Goal: Task Accomplishment & Management: Manage account settings

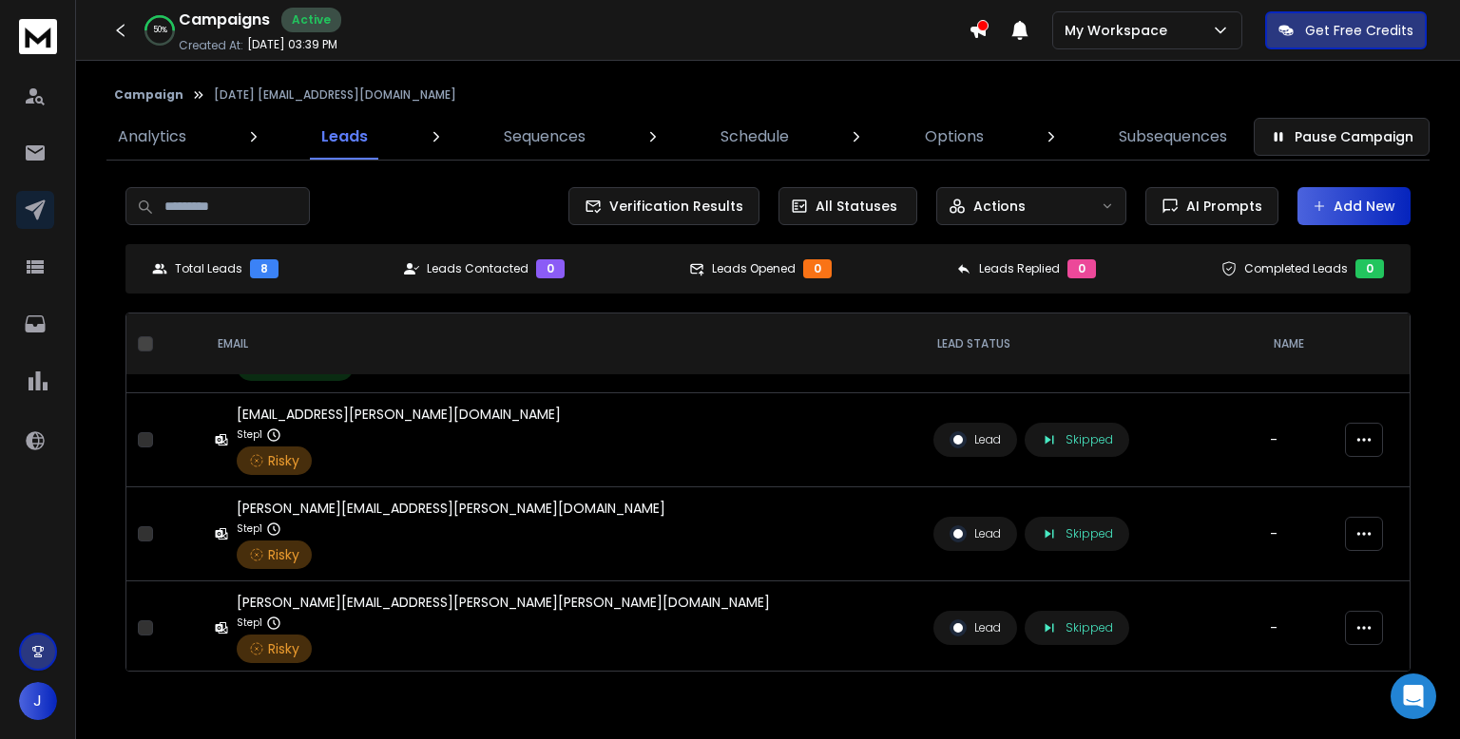
scroll to position [339, 0]
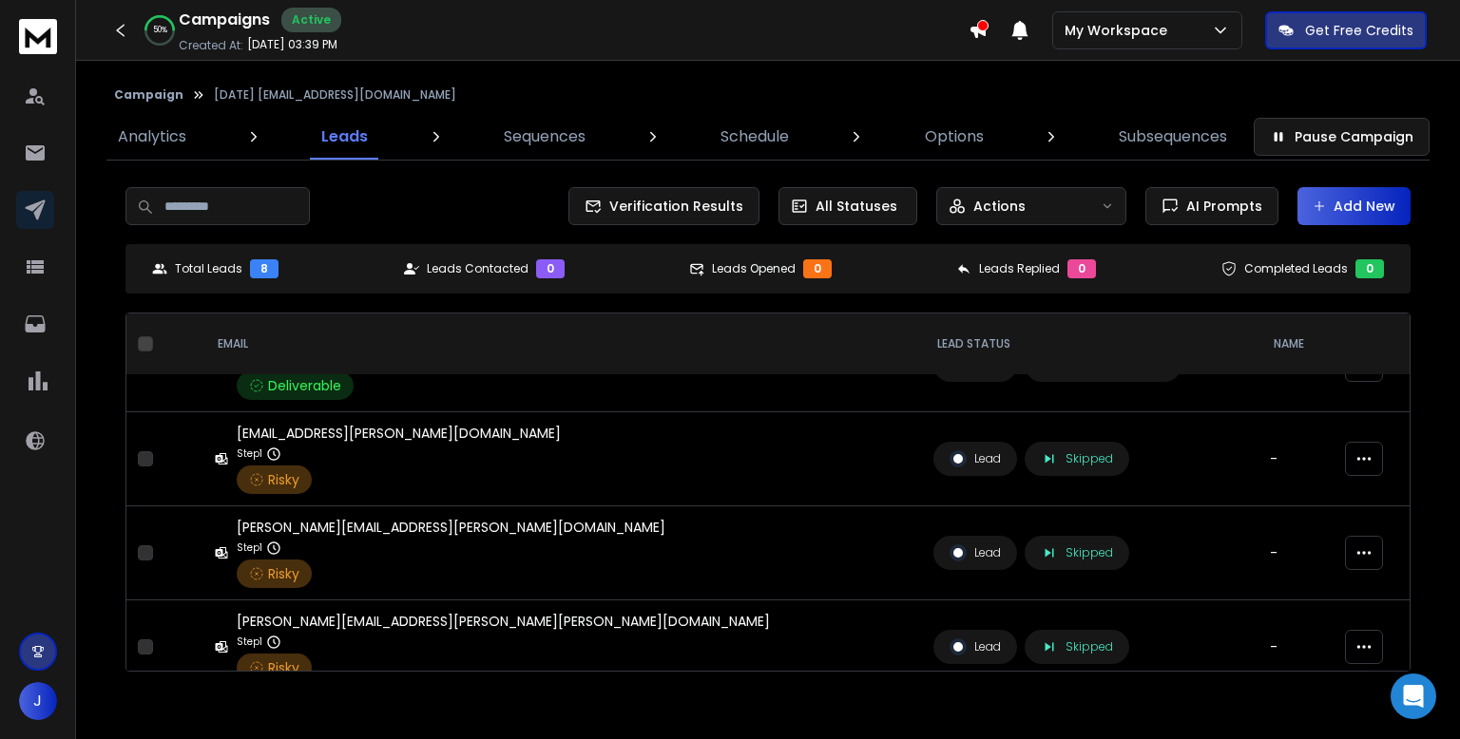
click at [1355, 459] on icon "button" at bounding box center [1363, 459] width 17 height 17
click at [1355, 458] on icon "button" at bounding box center [1363, 459] width 17 height 17
click at [1041, 452] on div "Skipped" at bounding box center [1077, 459] width 72 height 17
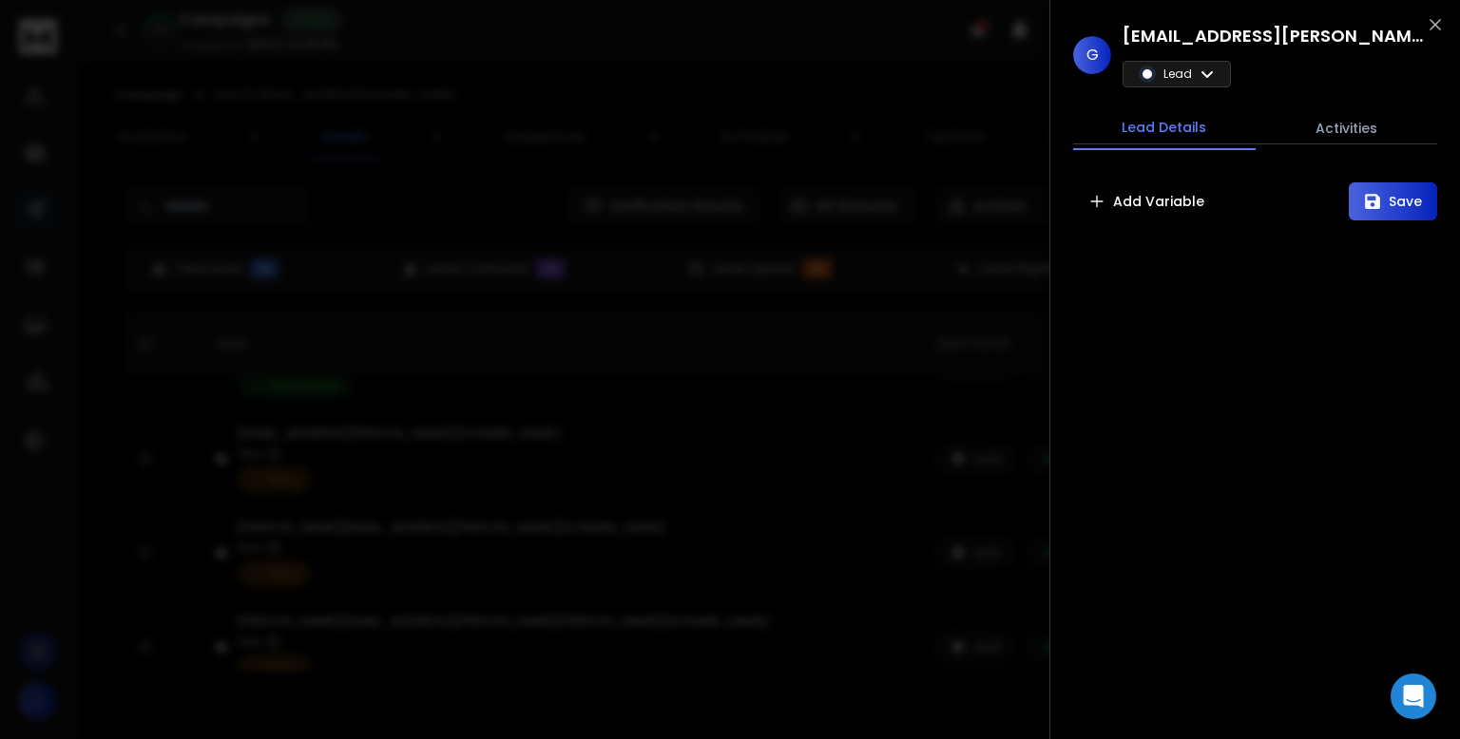
click at [1325, 122] on button "Activities" at bounding box center [1347, 128] width 182 height 42
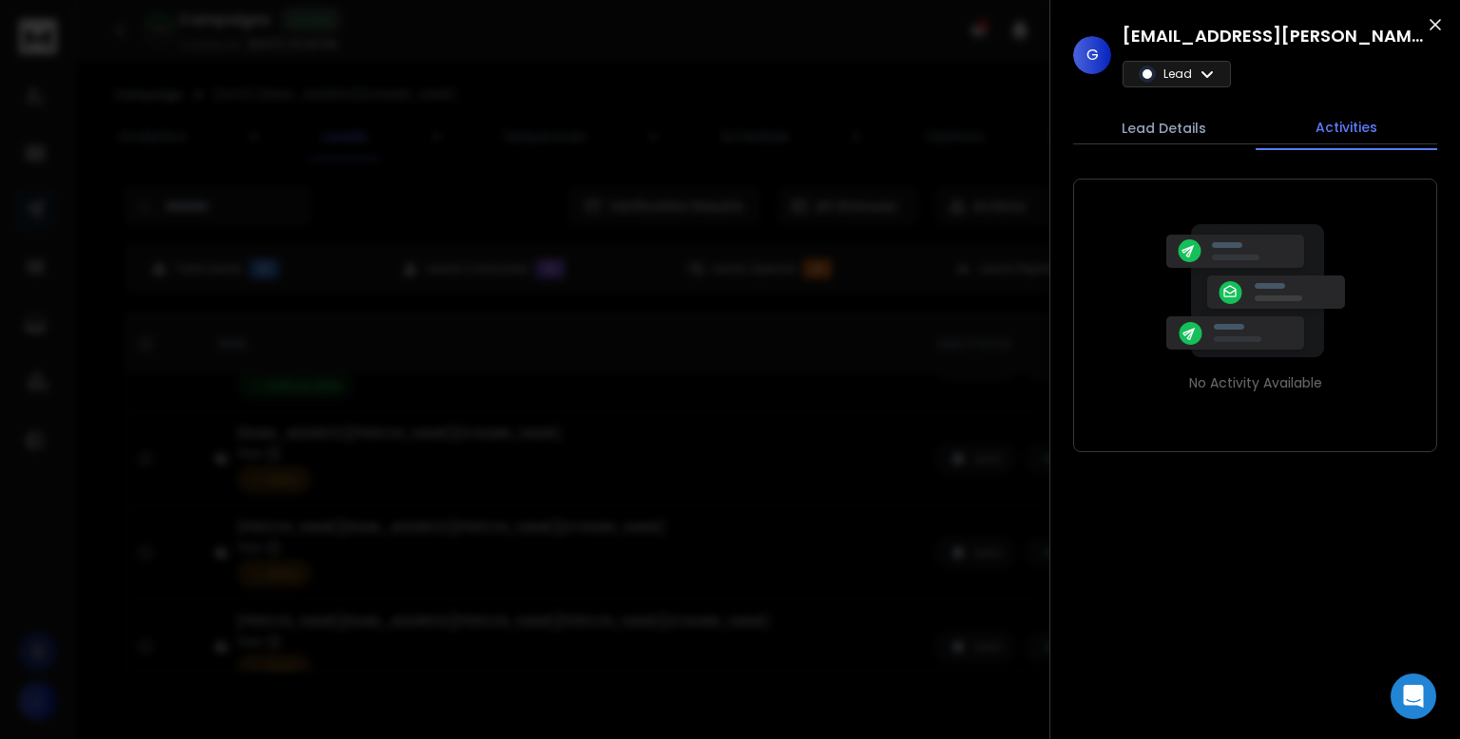
click at [1435, 22] on icon "button" at bounding box center [1435, 24] width 19 height 19
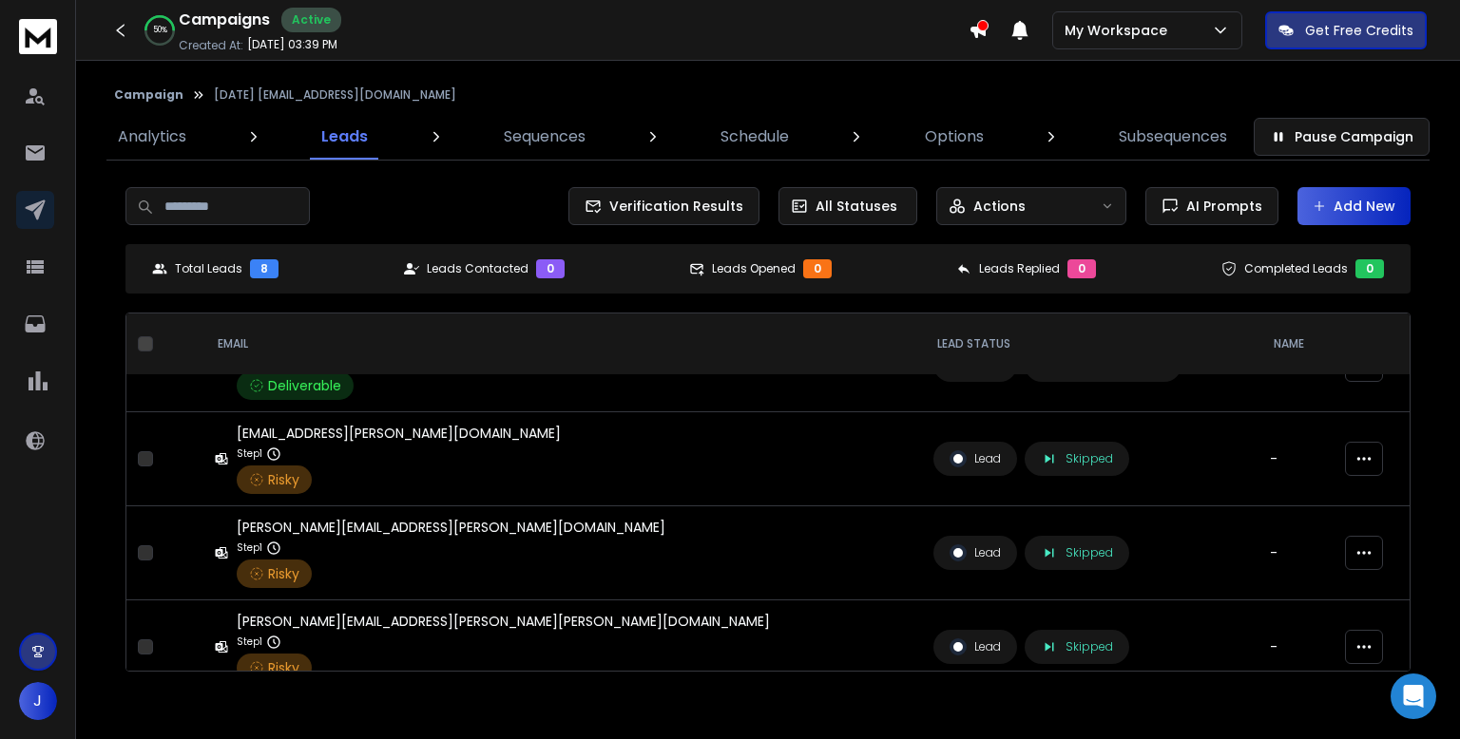
click at [146, 460] on button "button" at bounding box center [145, 458] width 15 height 15
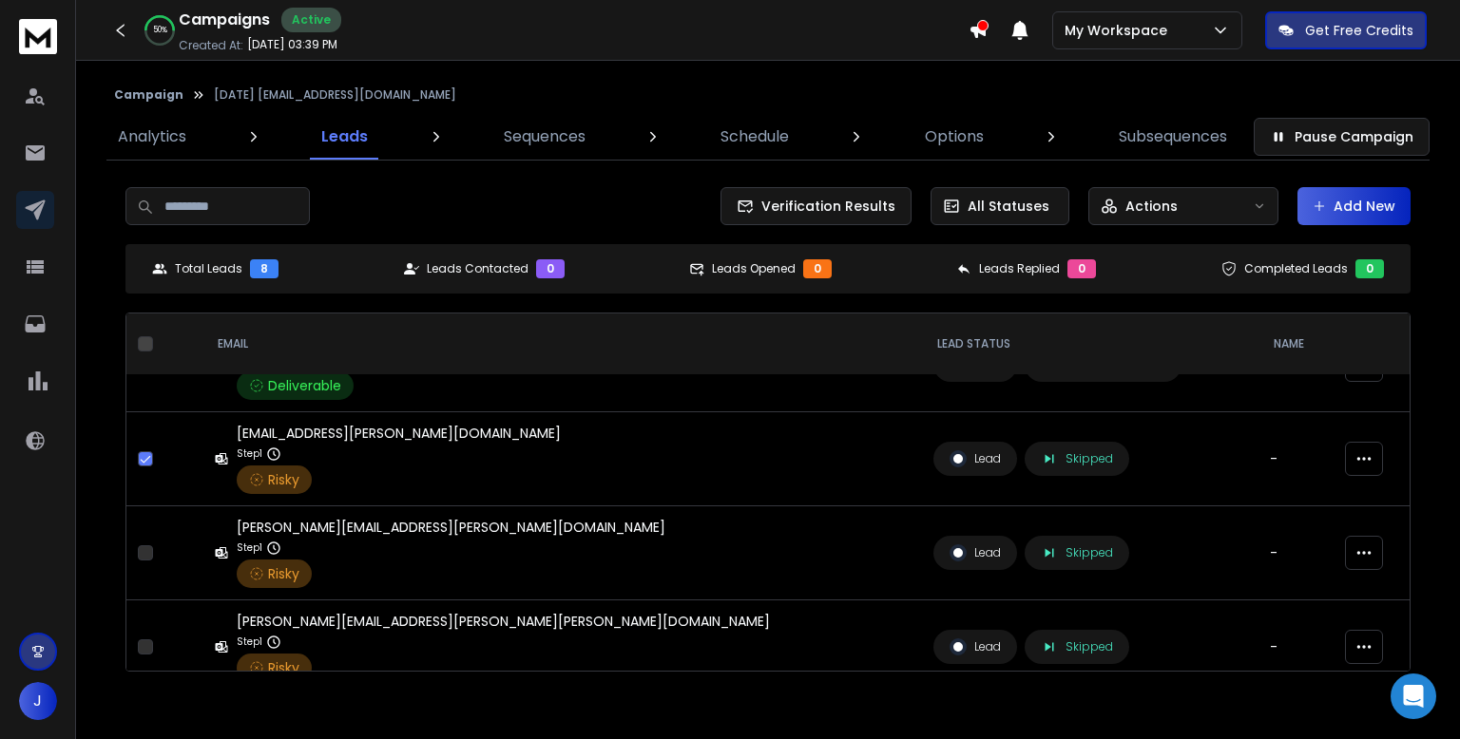
click at [150, 551] on button "button" at bounding box center [145, 553] width 15 height 15
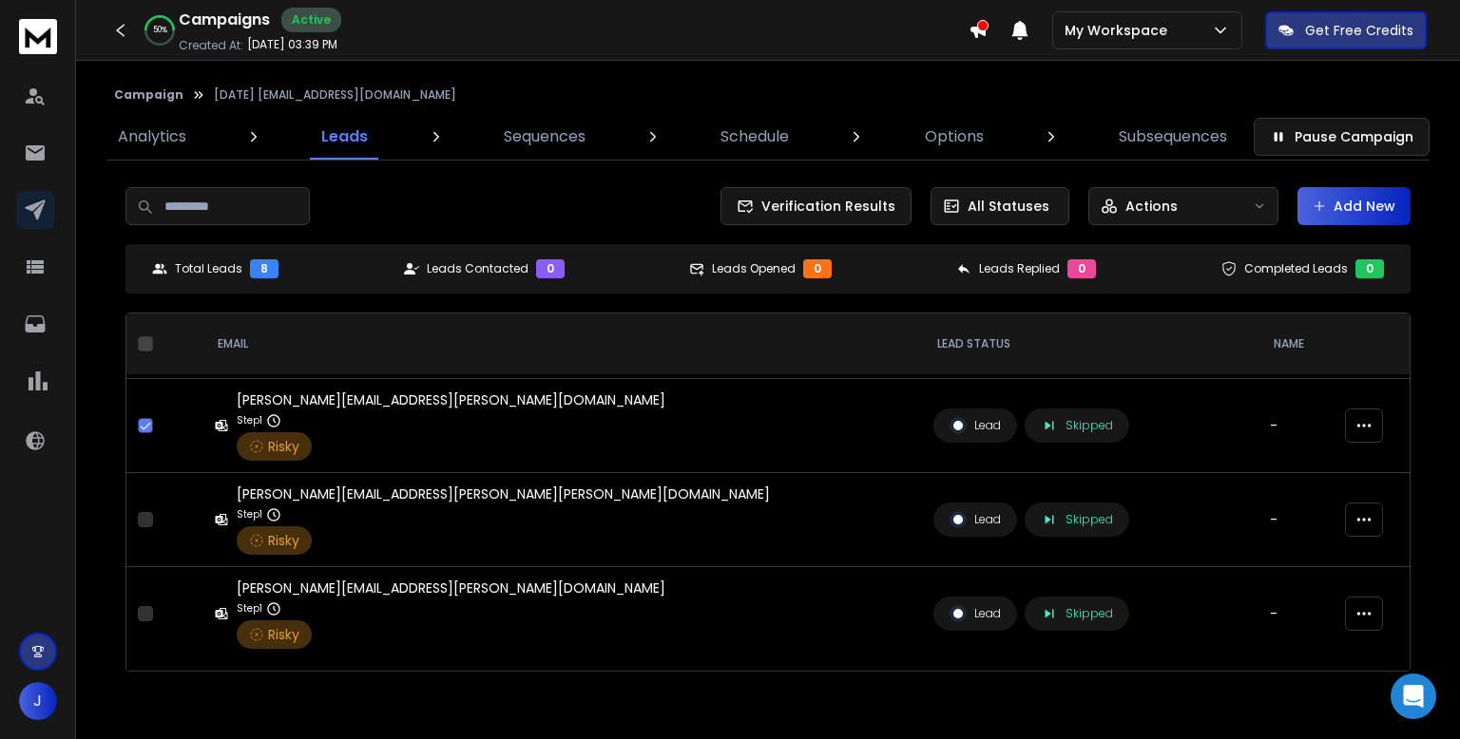
click at [147, 517] on button "button" at bounding box center [145, 519] width 15 height 15
click at [144, 606] on button "button" at bounding box center [145, 613] width 15 height 15
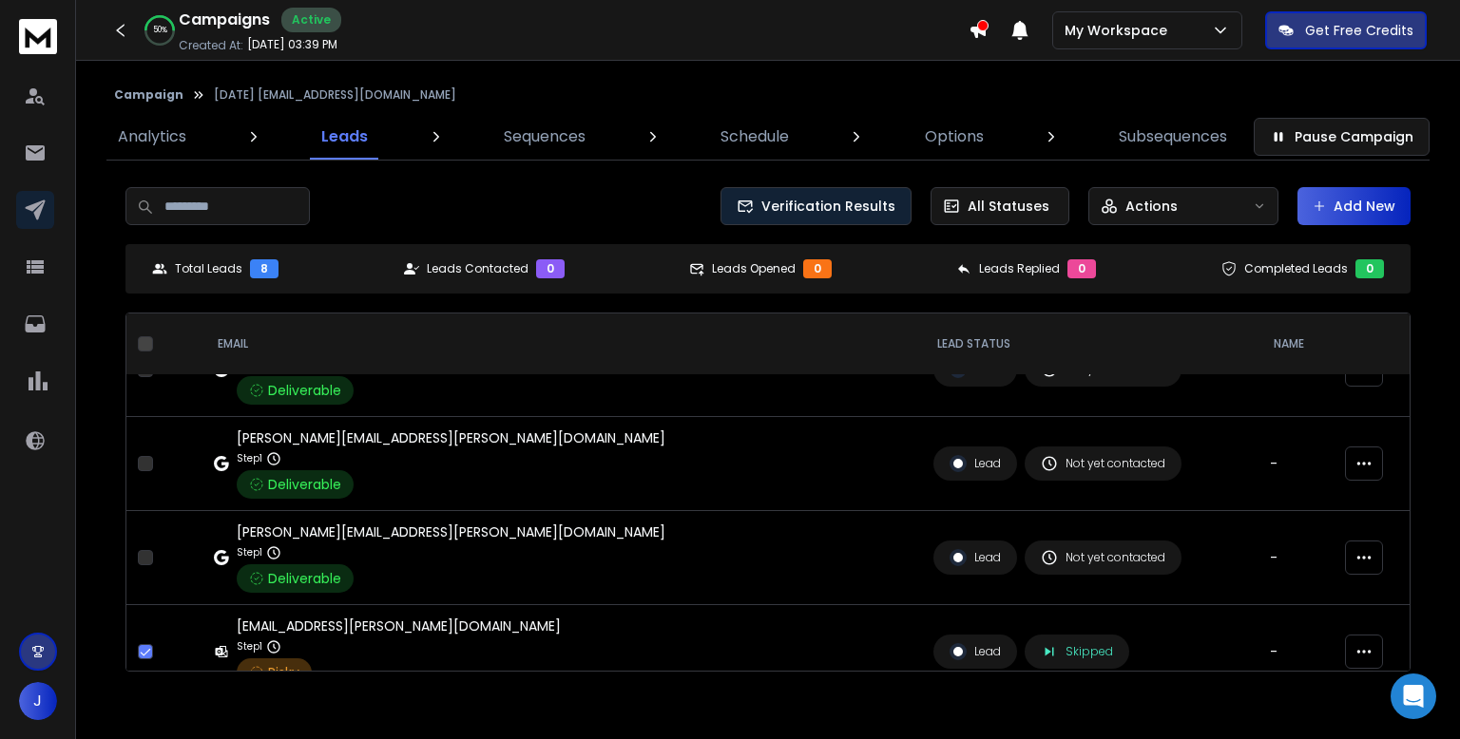
click at [891, 206] on span "Verification Results" at bounding box center [825, 206] width 142 height 19
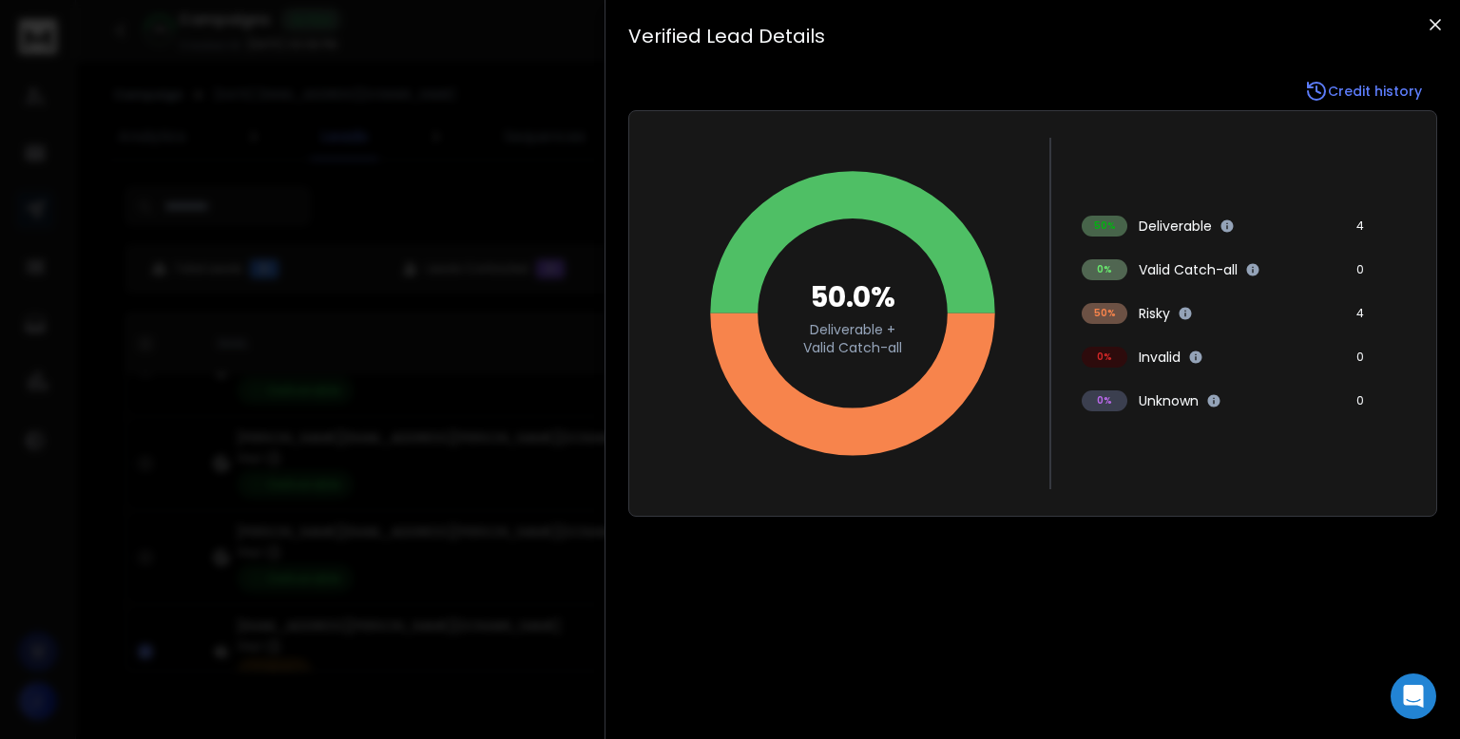
click at [1429, 17] on icon "button" at bounding box center [1435, 24] width 19 height 19
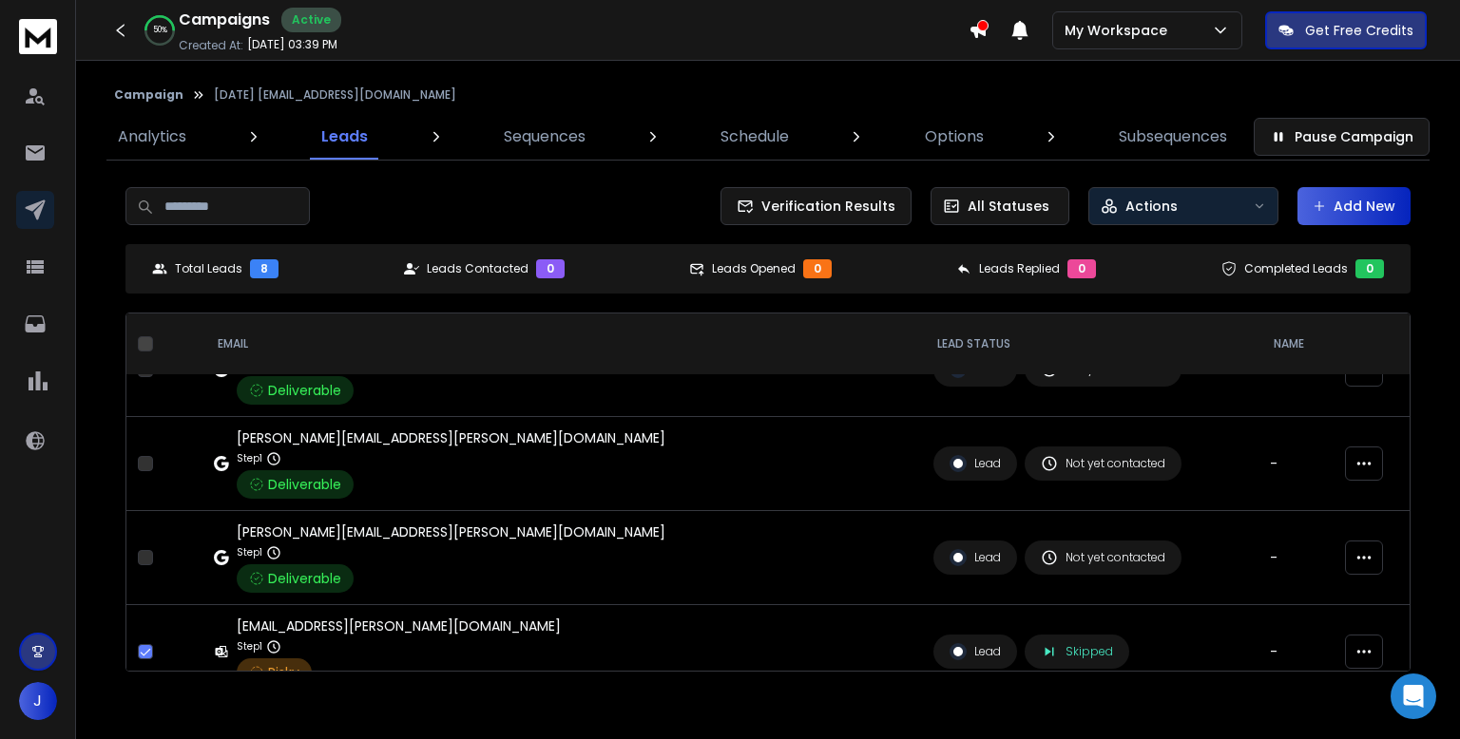
click at [1153, 209] on p "Actions" at bounding box center [1151, 206] width 52 height 19
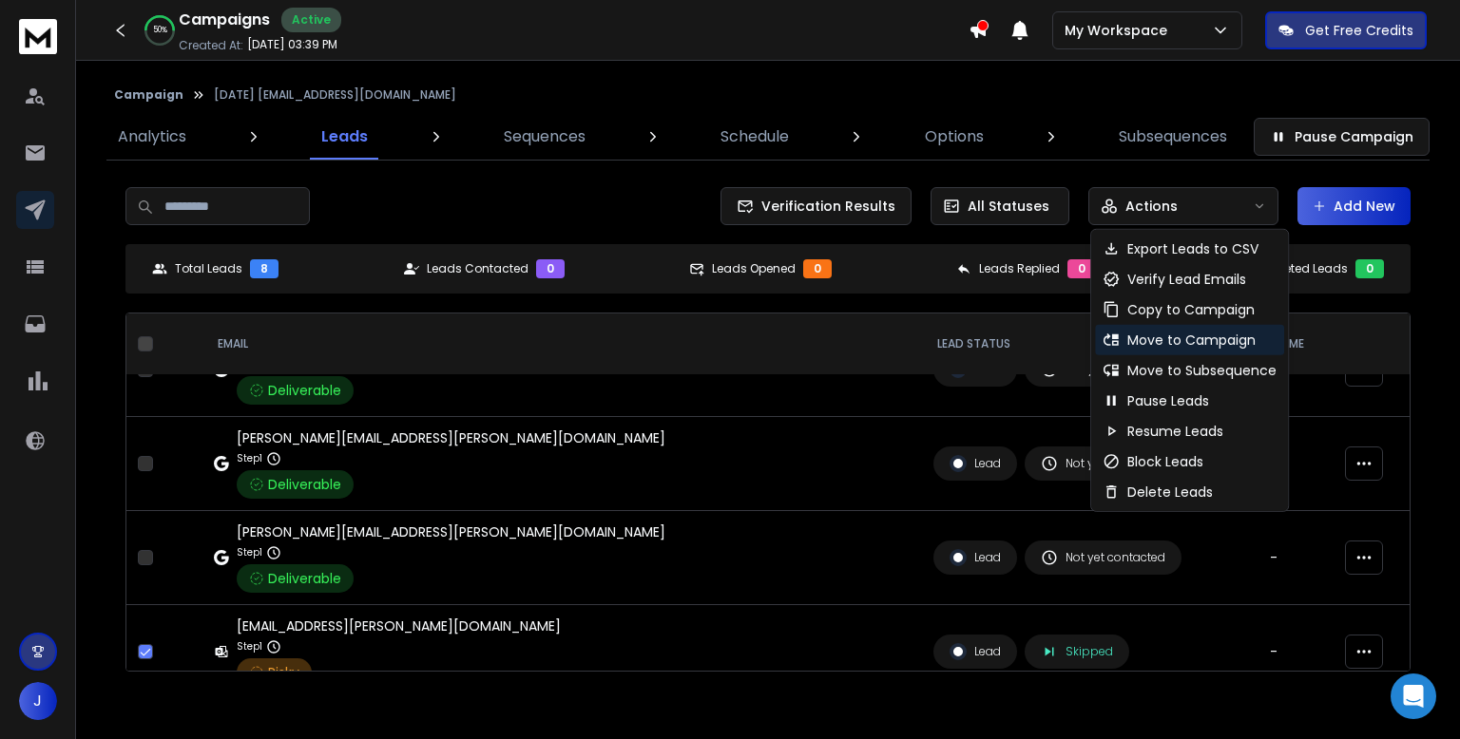
click at [664, 201] on div "Verification Results All Statuses Actions Add New" at bounding box center [767, 206] width 1285 height 38
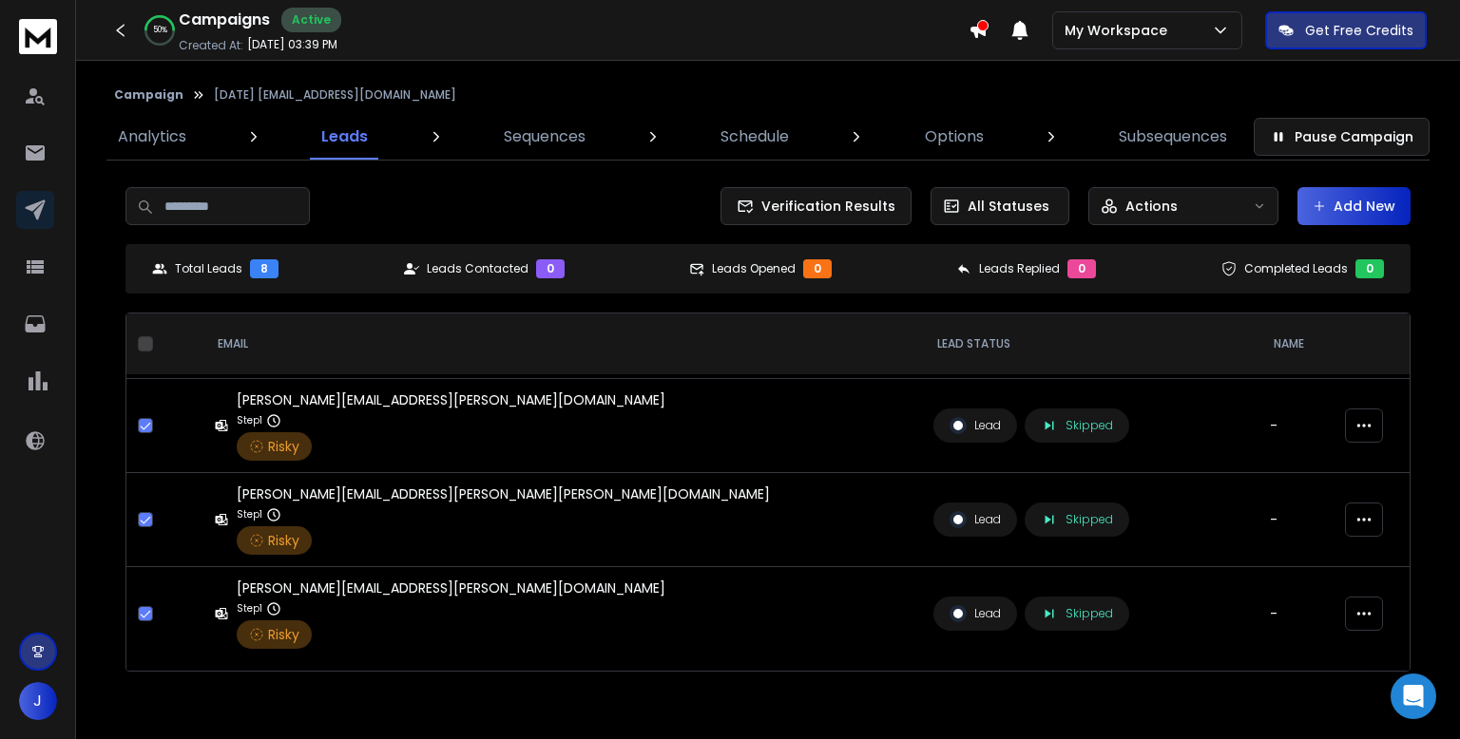
scroll to position [232, 0]
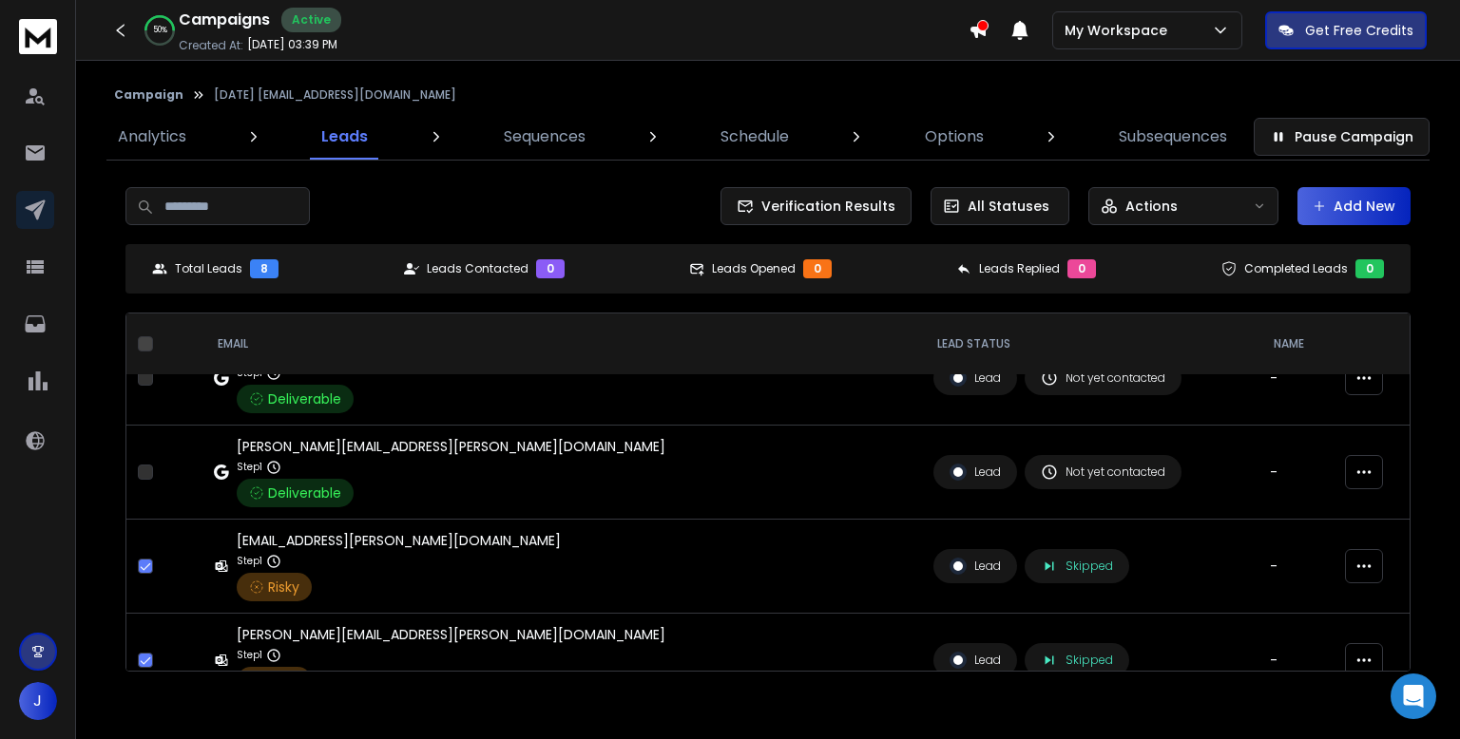
click at [413, 535] on div "[EMAIL_ADDRESS][PERSON_NAME][DOMAIN_NAME]" at bounding box center [399, 540] width 324 height 19
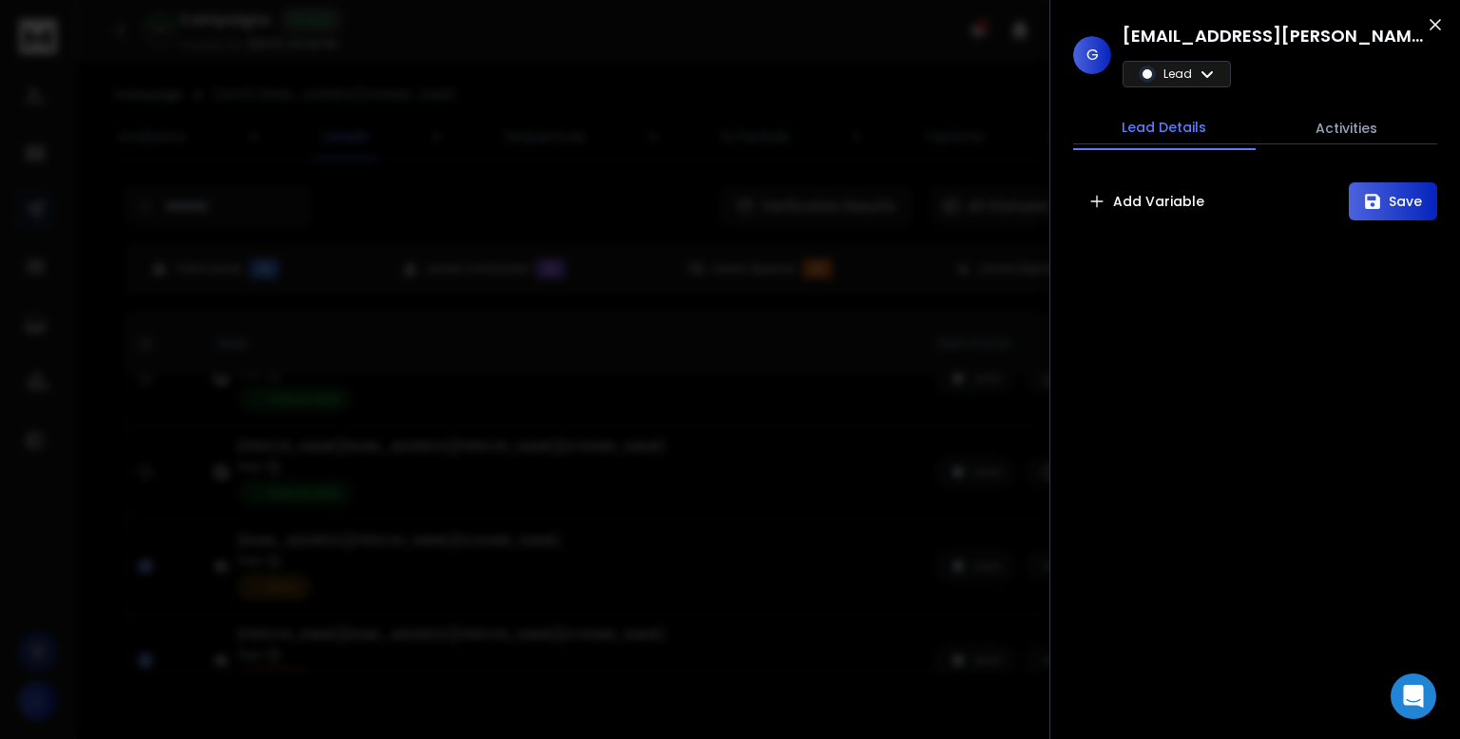
click at [1430, 26] on icon "button" at bounding box center [1435, 24] width 19 height 19
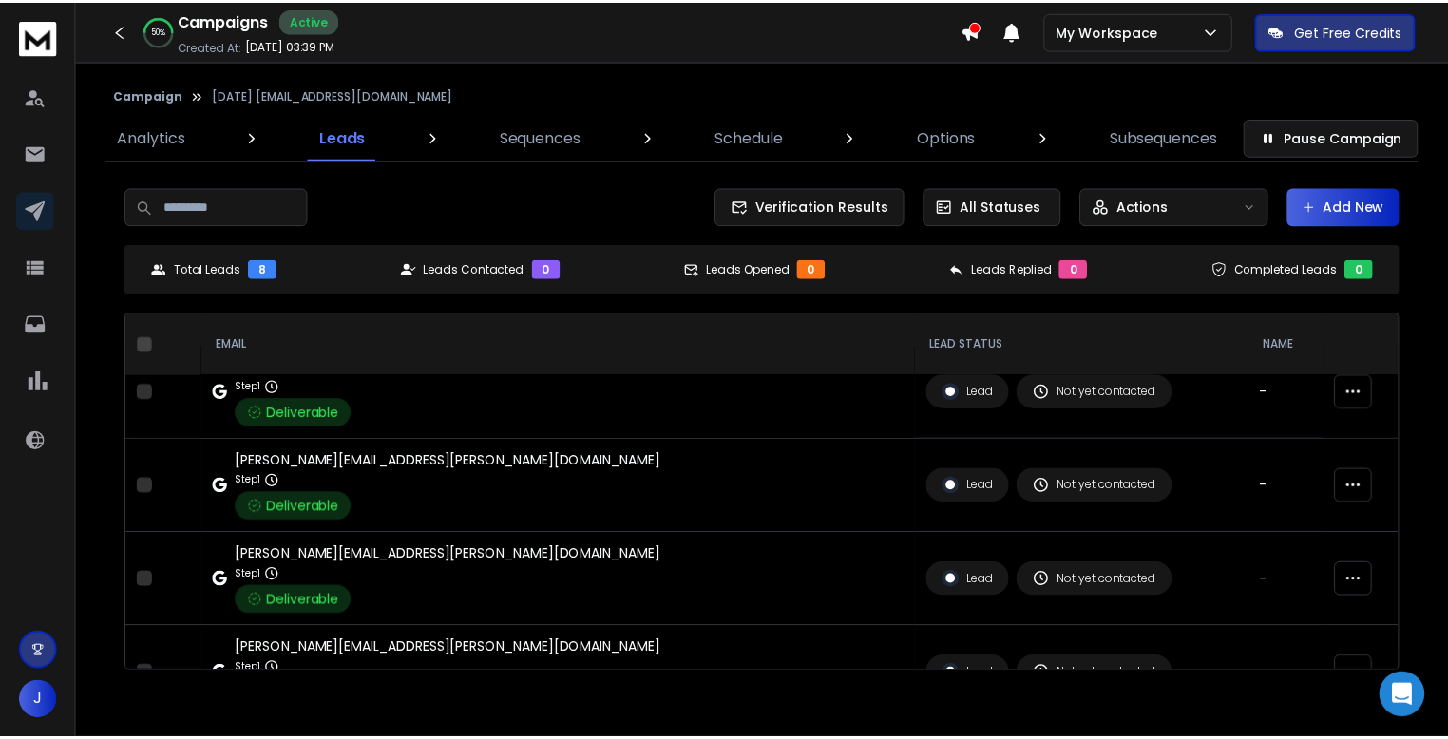
scroll to position [0, 0]
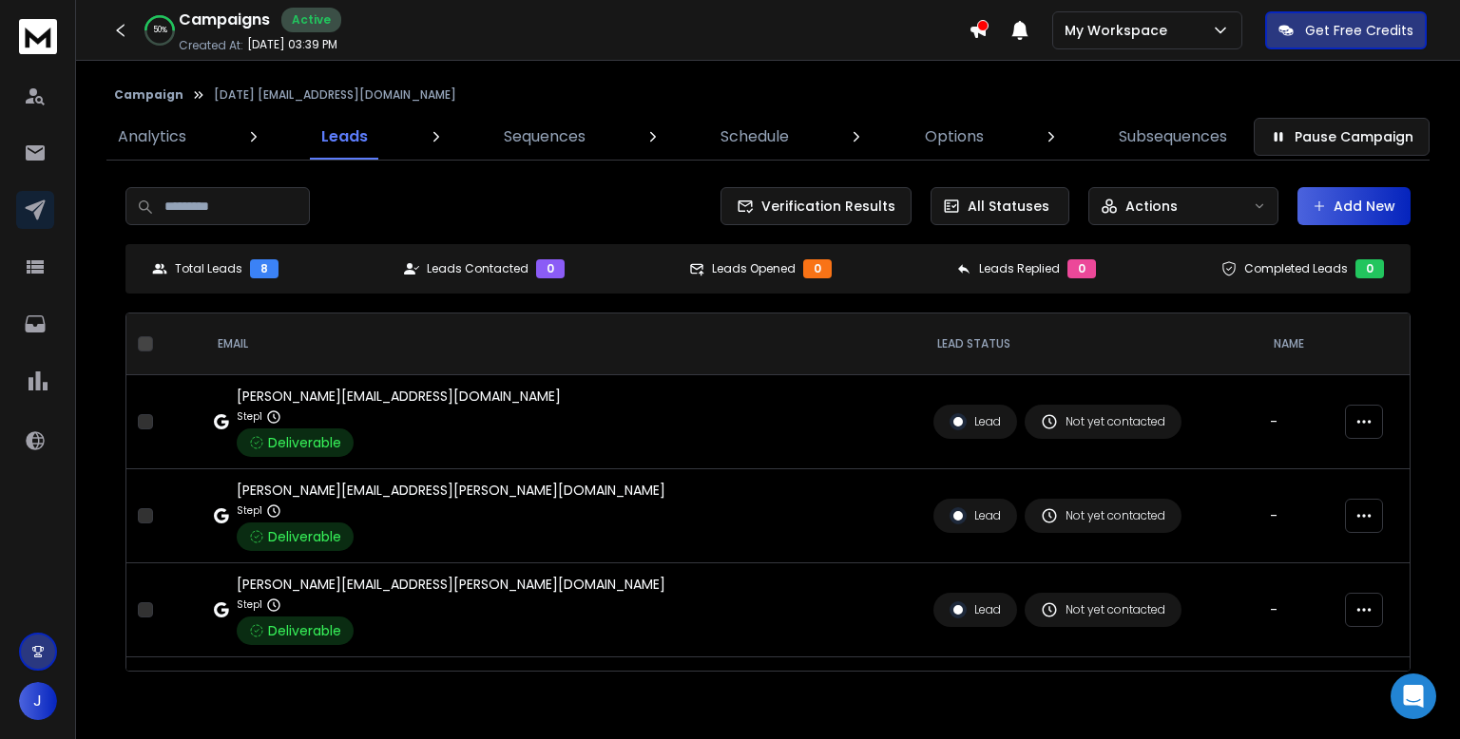
drag, startPoint x: 169, startPoint y: 94, endPoint x: 184, endPoint y: 95, distance: 15.2
click at [167, 95] on button "Campaign" at bounding box center [148, 94] width 69 height 15
